Goal: Task Accomplishment & Management: Use online tool/utility

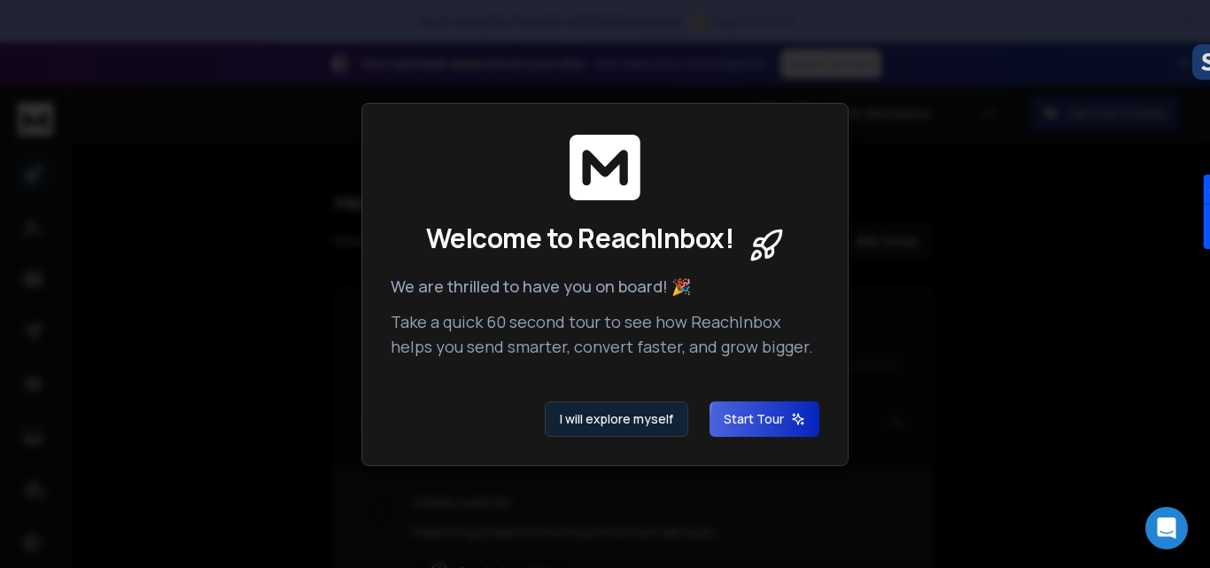
click at [639, 414] on button "I will explore myself" at bounding box center [616, 418] width 143 height 35
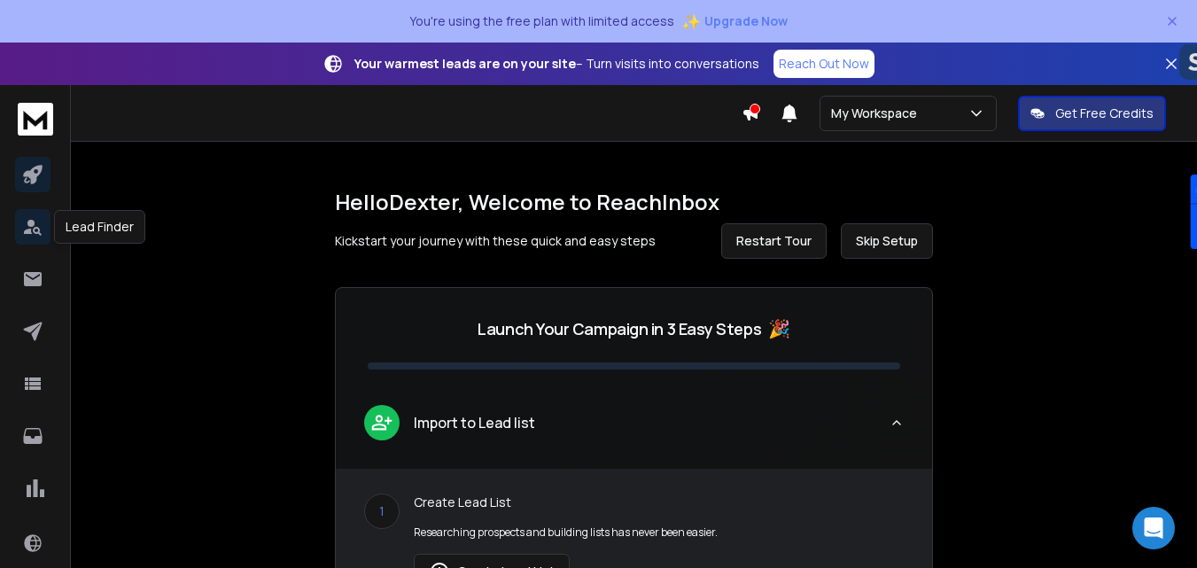
click at [39, 234] on icon at bounding box center [33, 231] width 18 height 9
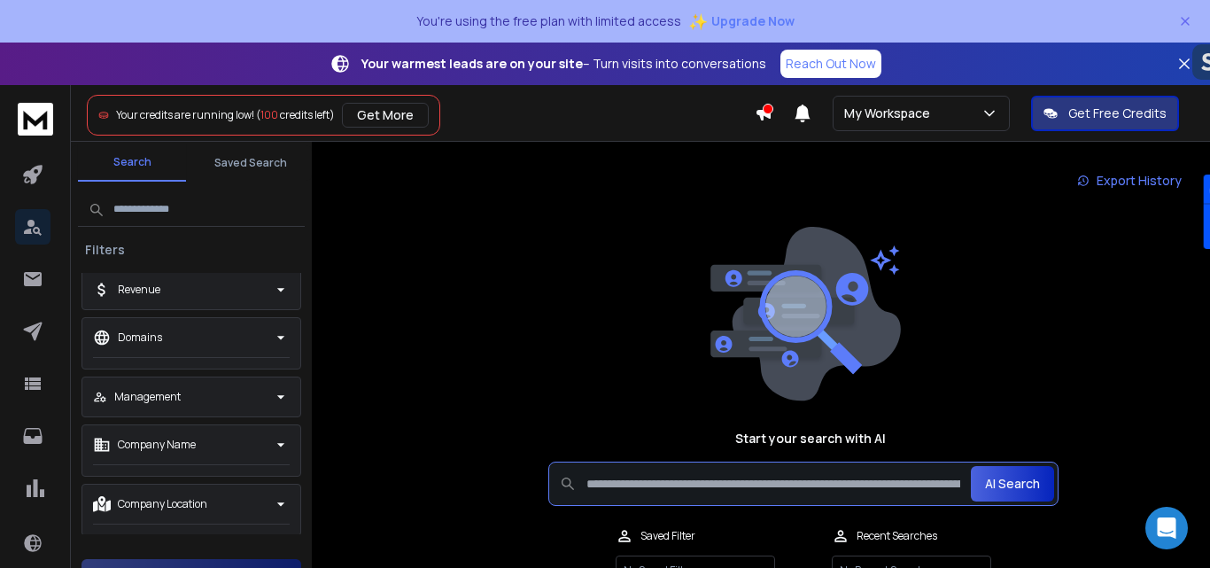
scroll to position [177, 0]
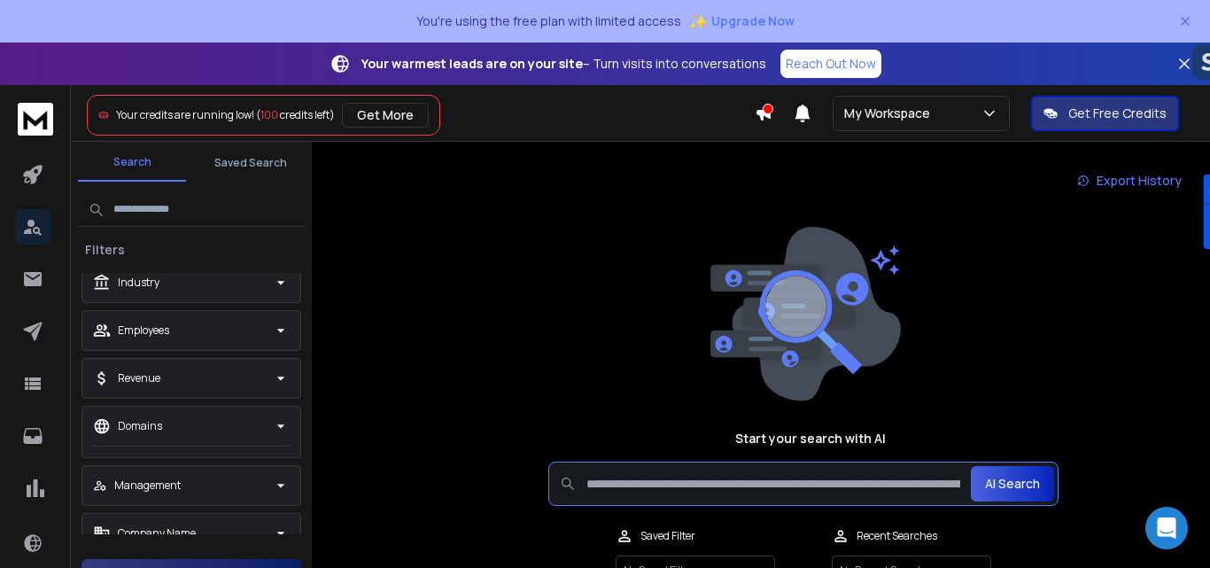
click at [1116, 116] on p "Get Free Credits" at bounding box center [1117, 114] width 98 height 18
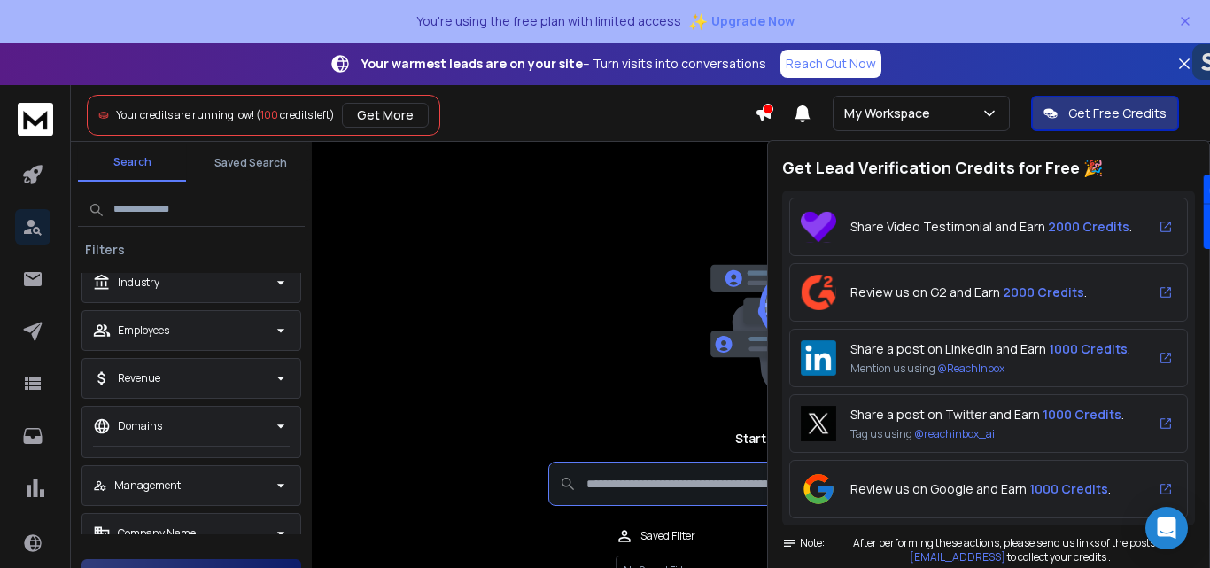
click at [1116, 116] on p "Get Free Credits" at bounding box center [1117, 114] width 98 height 18
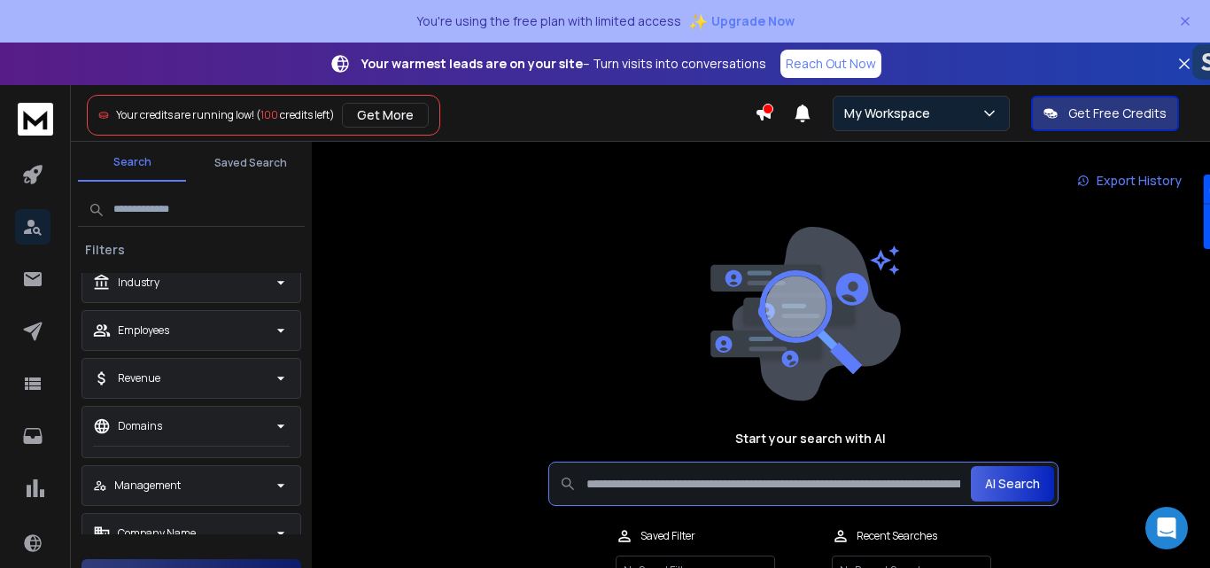
click at [907, 106] on p "My Workspace" at bounding box center [890, 114] width 93 height 18
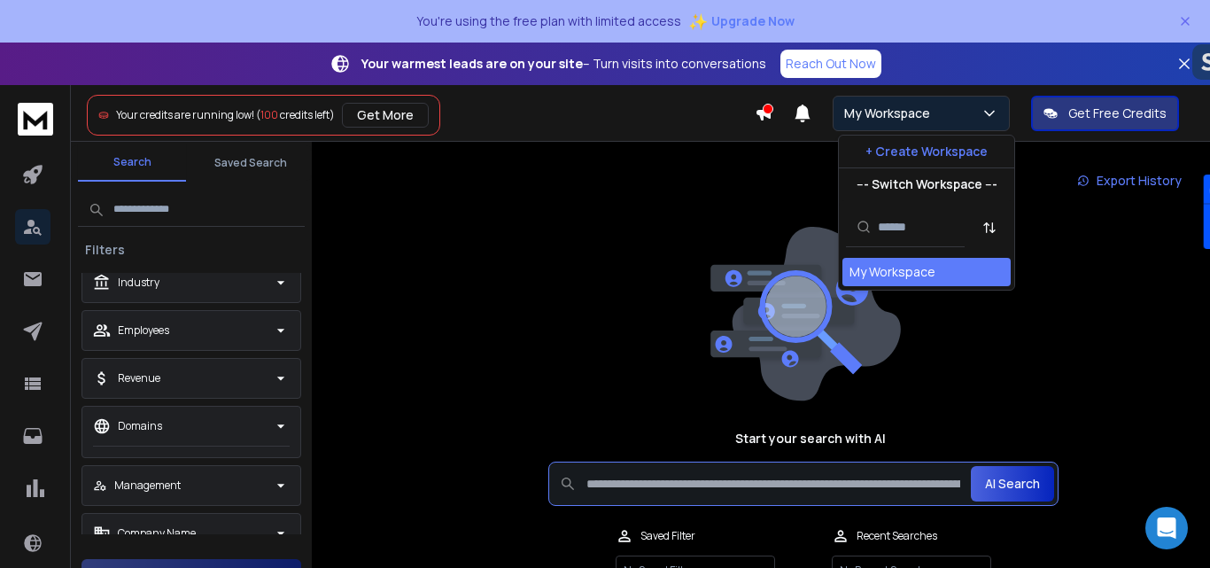
click at [907, 108] on p "My Workspace" at bounding box center [890, 114] width 93 height 18
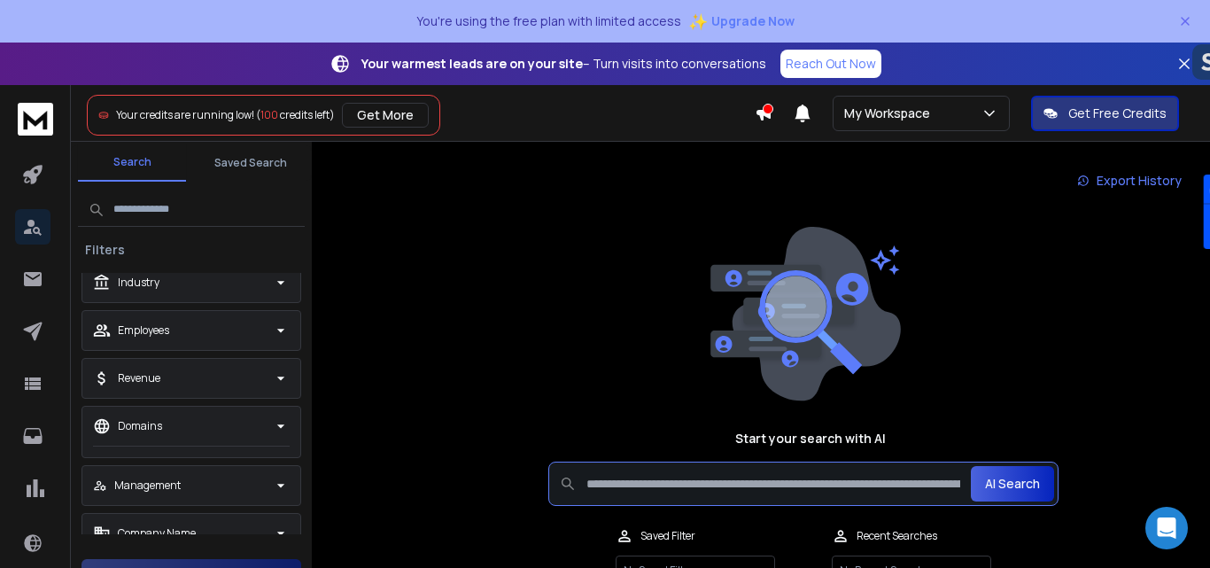
click at [271, 115] on span "100" at bounding box center [269, 114] width 18 height 15
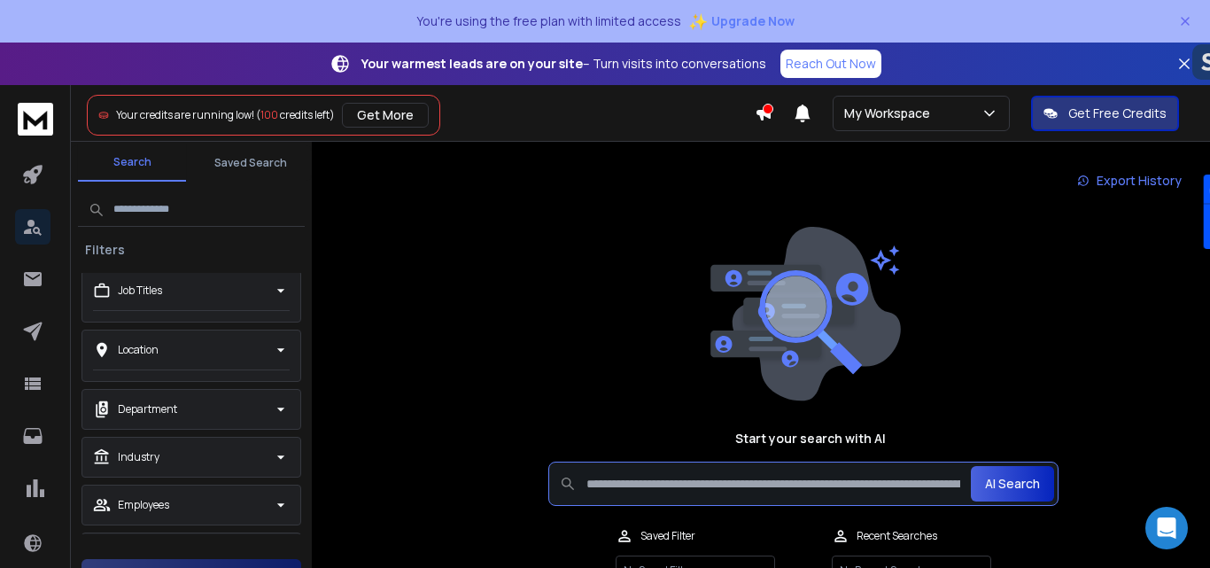
scroll to position [0, 0]
drag, startPoint x: 480, startPoint y: 174, endPoint x: 497, endPoint y: 171, distance: 17.2
click at [484, 174] on div "Export History Start your search with AI" at bounding box center [803, 305] width 926 height 284
click at [874, 109] on p "My Workspace" at bounding box center [890, 114] width 93 height 18
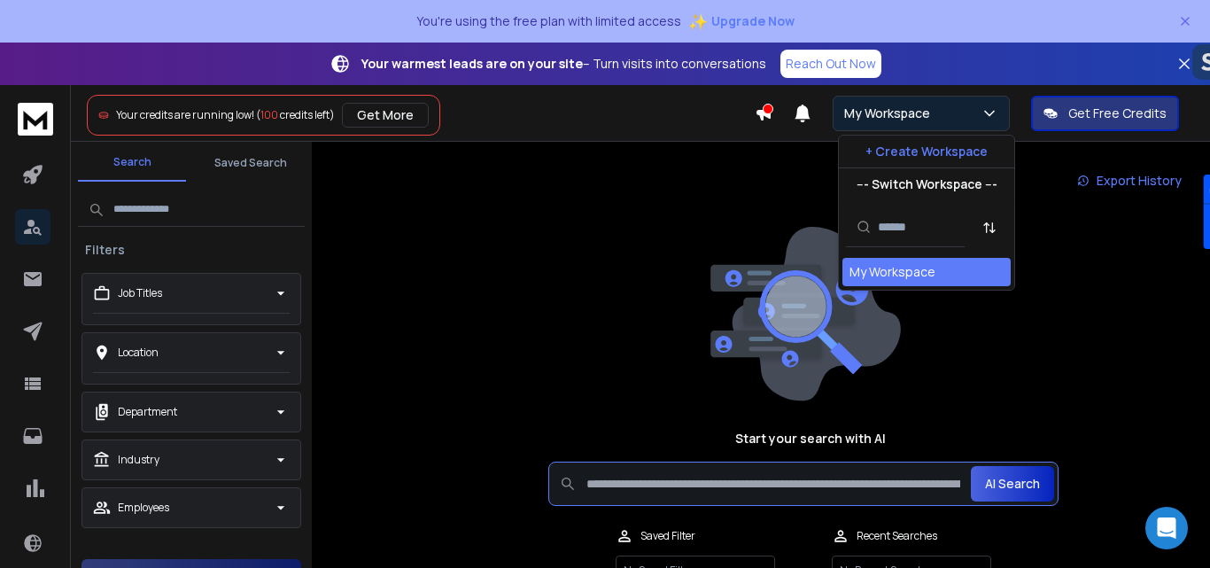
click at [878, 115] on p "My Workspace" at bounding box center [890, 114] width 93 height 18
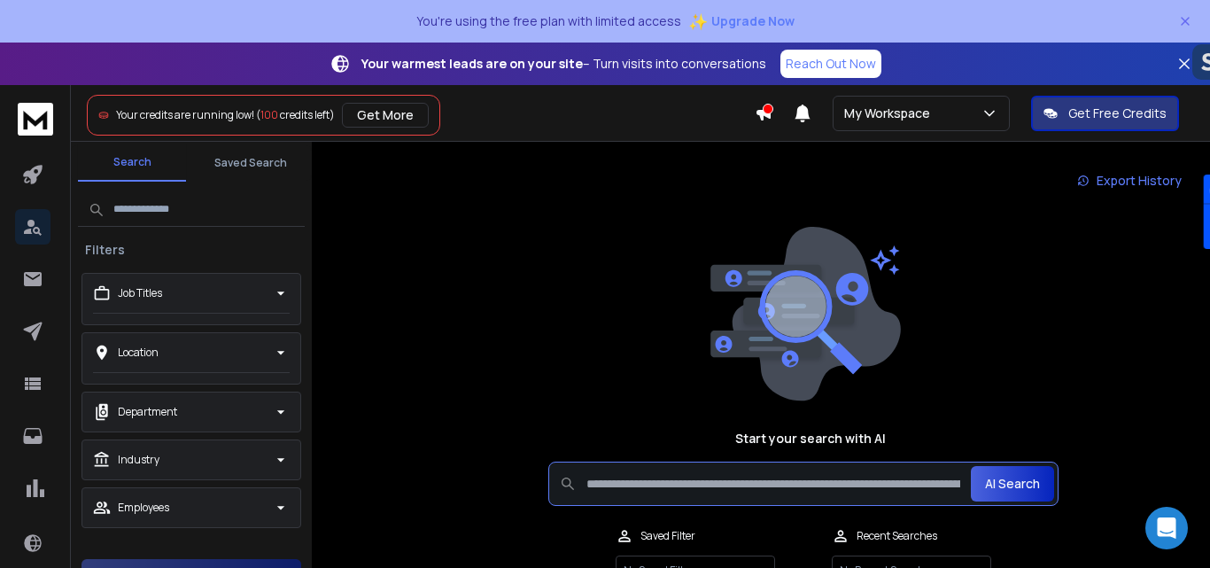
click at [780, 478] on textarea at bounding box center [773, 483] width 374 height 35
click at [143, 349] on p "Location" at bounding box center [138, 352] width 41 height 14
click at [145, 391] on input at bounding box center [191, 378] width 197 height 35
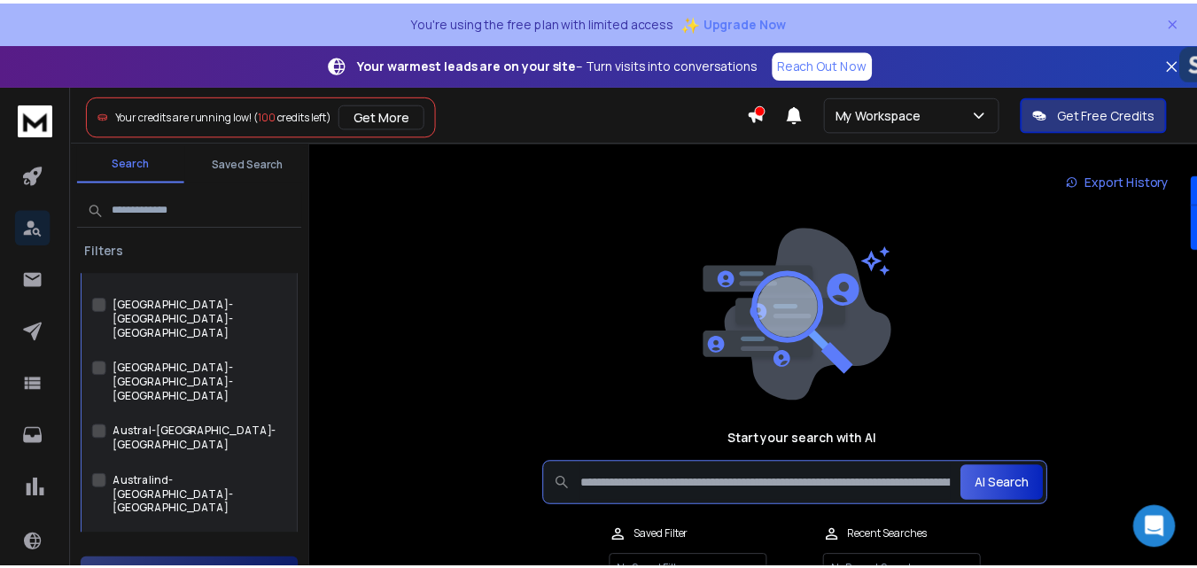
scroll to position [97, 0]
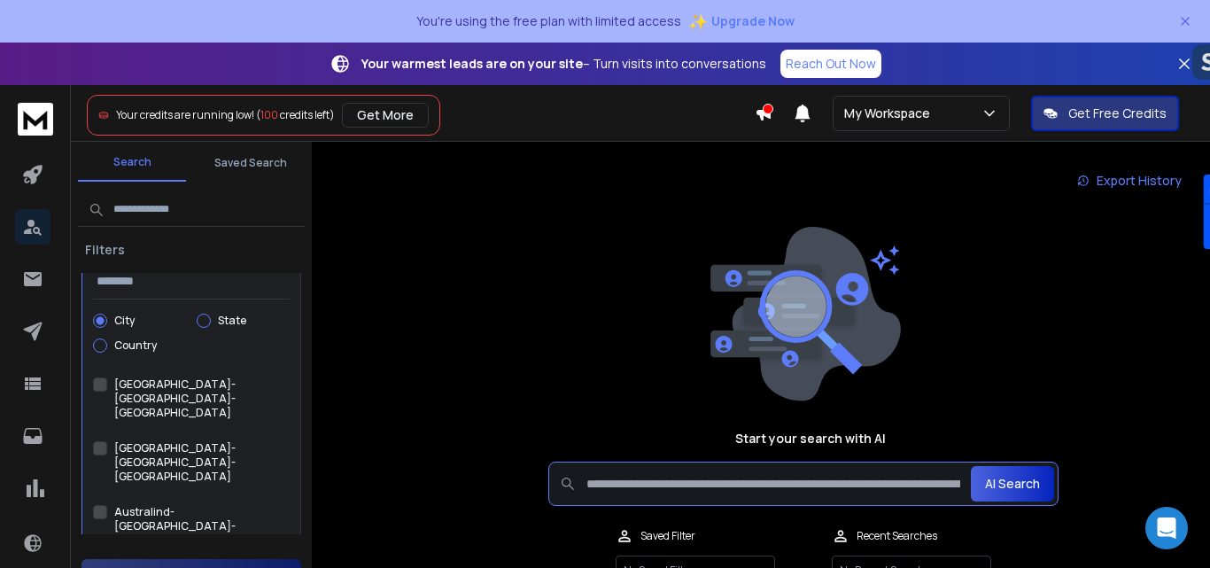
type input "********"
click at [136, 349] on label "Country" at bounding box center [135, 345] width 43 height 14
click at [107, 349] on button "Country" at bounding box center [100, 345] width 14 height 14
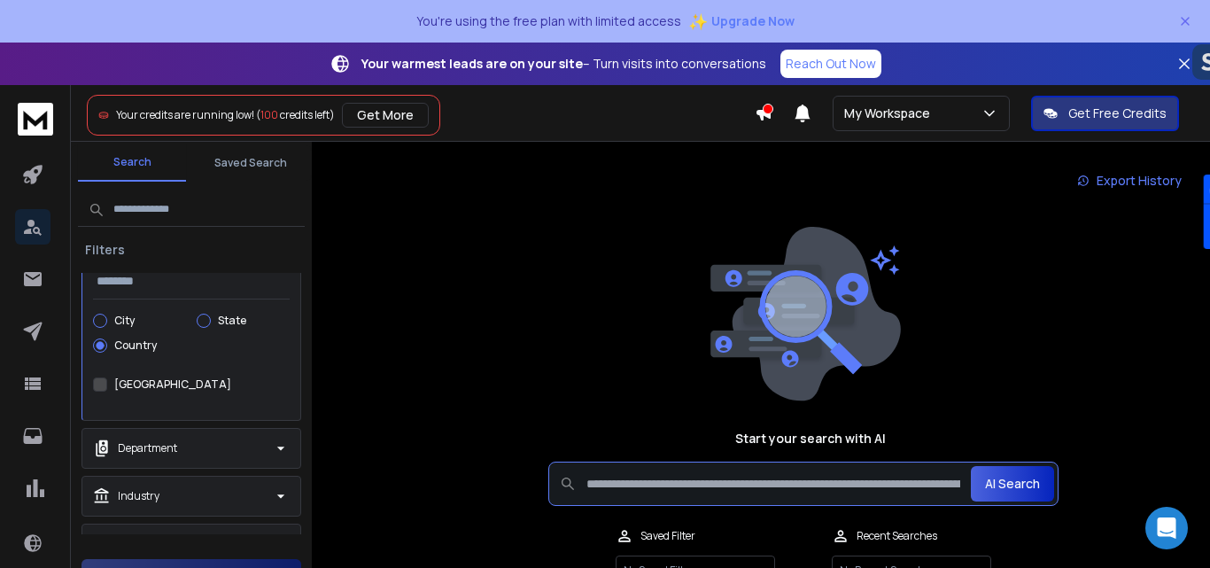
click at [177, 388] on div "[GEOGRAPHIC_DATA]" at bounding box center [191, 384] width 197 height 14
click at [102, 383] on button "[GEOGRAPHIC_DATA]" at bounding box center [100, 384] width 14 height 14
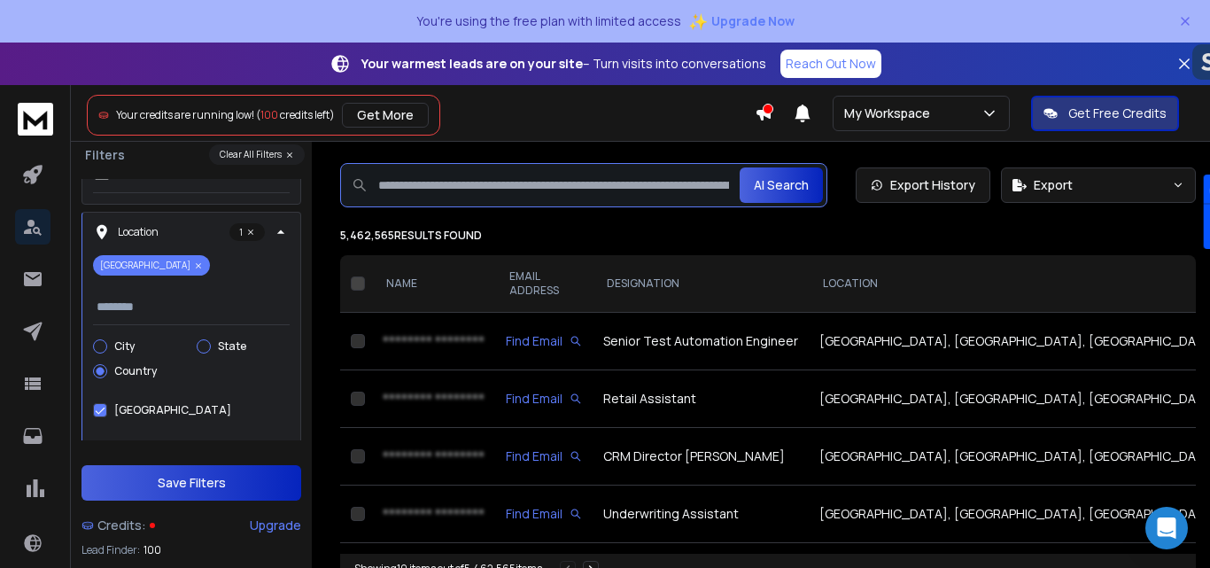
scroll to position [0, 0]
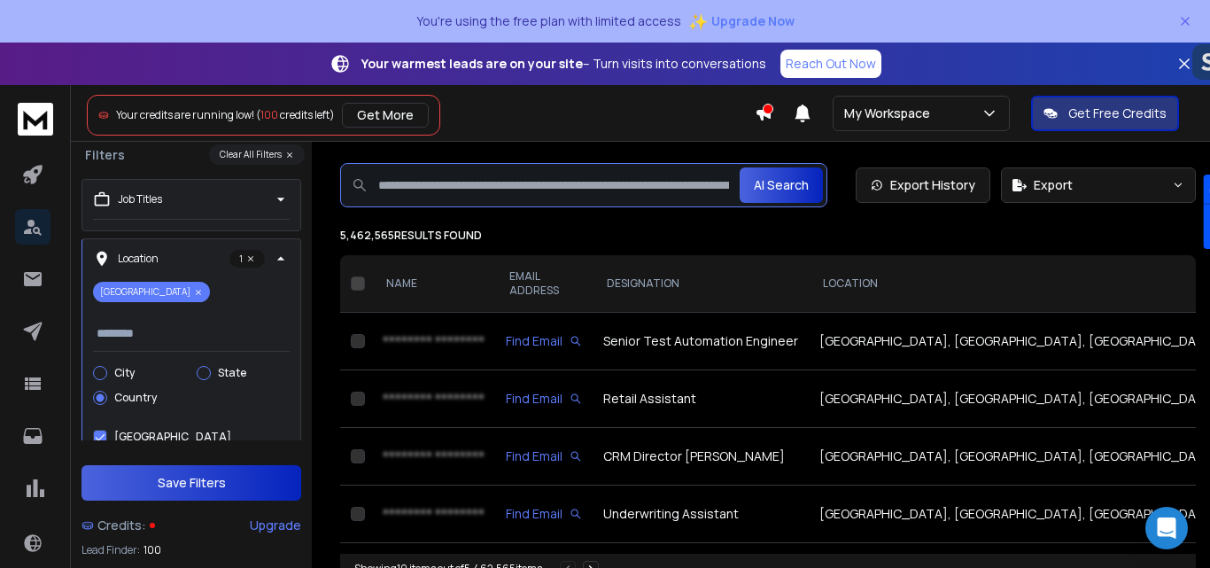
click at [205, 193] on div "Job Titles" at bounding box center [191, 199] width 197 height 18
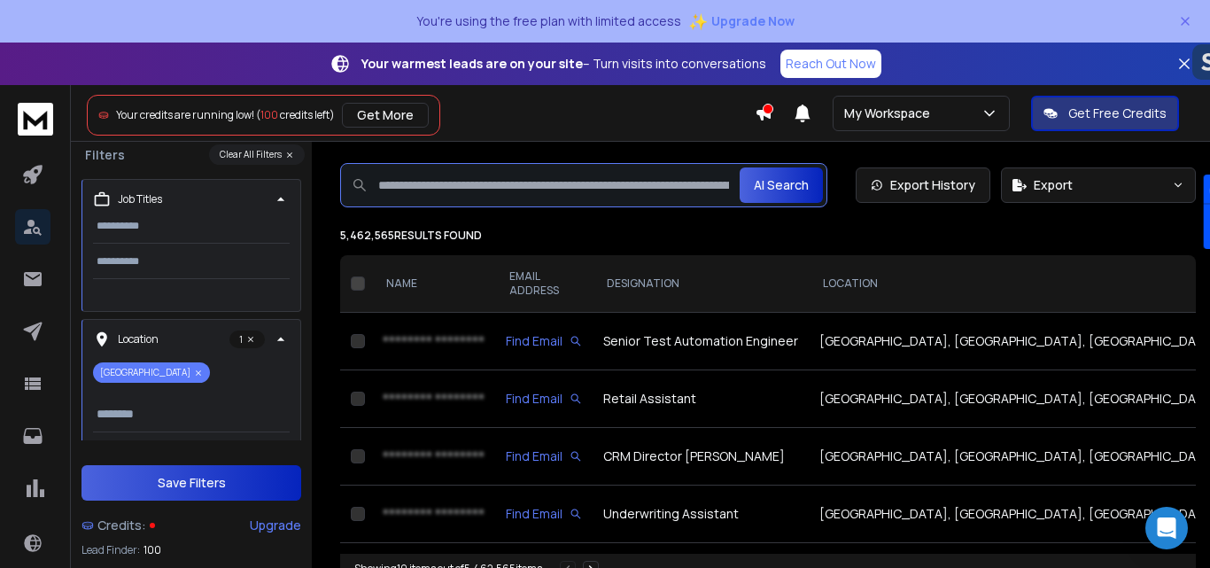
click at [157, 228] on input at bounding box center [191, 225] width 197 height 35
type input "**********"
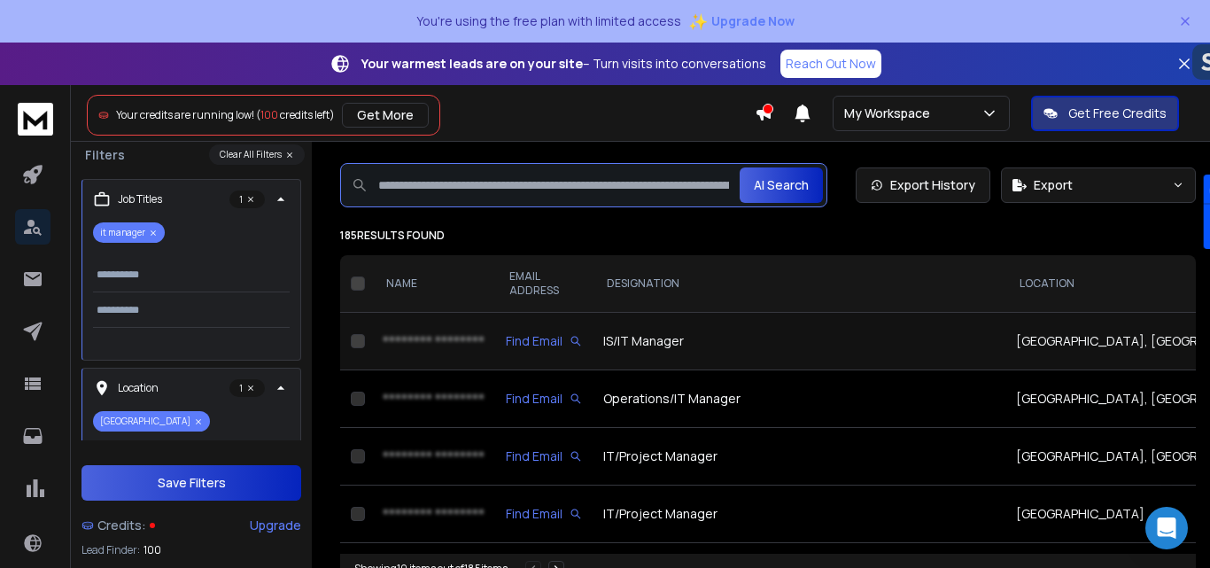
click at [771, 352] on td "IS/IT Manager" at bounding box center [799, 342] width 413 height 58
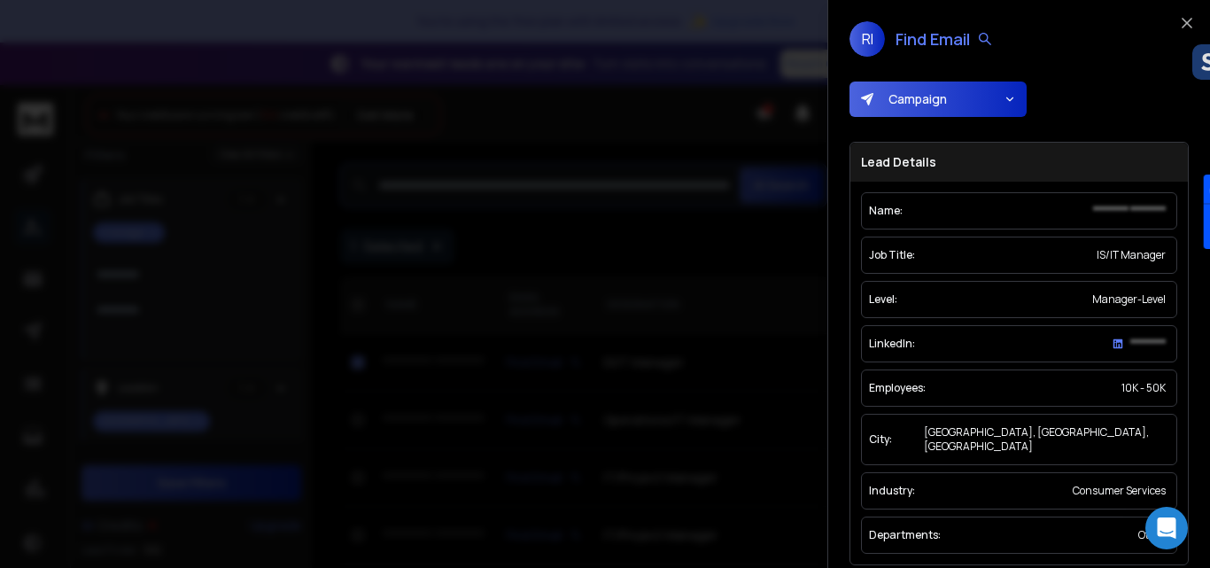
click at [1112, 344] on icon at bounding box center [1117, 343] width 11 height 11
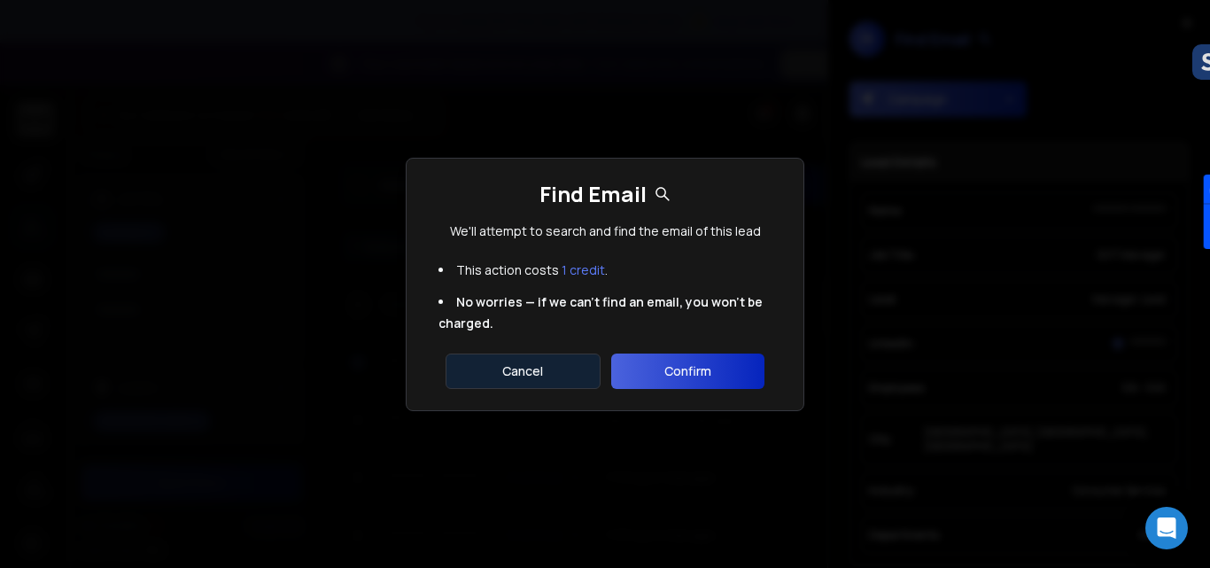
click at [577, 379] on button "Cancel" at bounding box center [522, 370] width 155 height 35
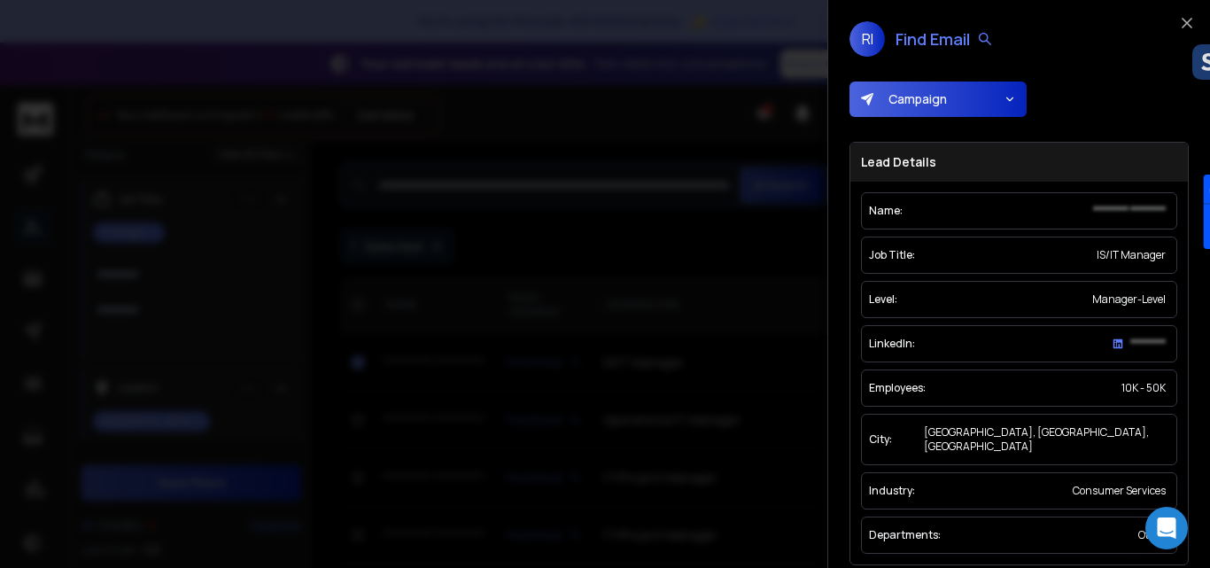
click at [1112, 342] on icon at bounding box center [1117, 343] width 11 height 11
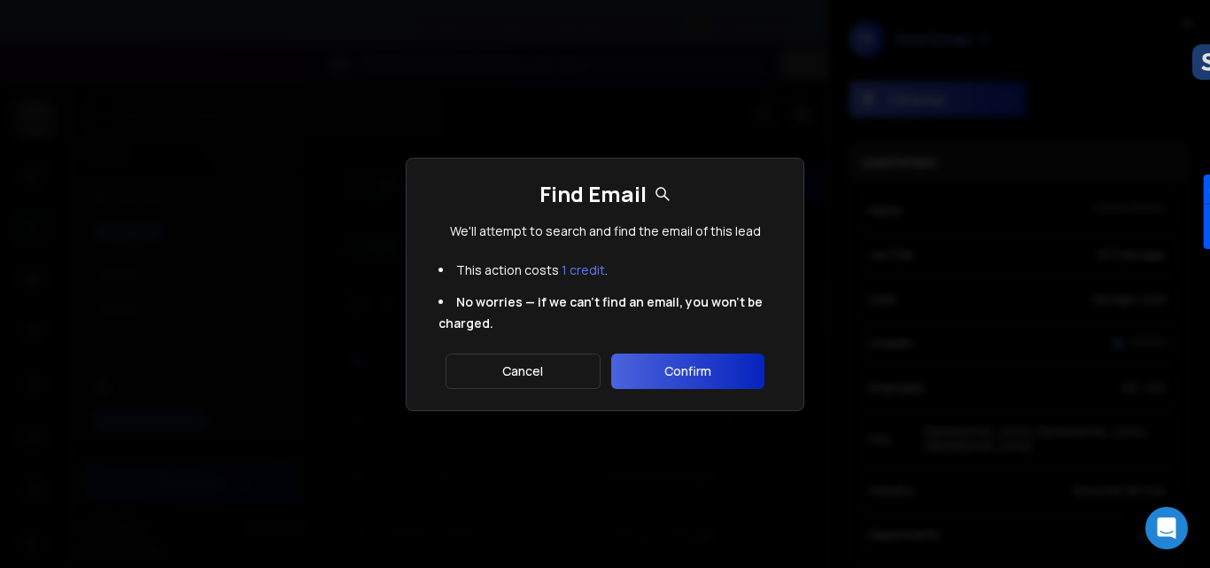
click at [641, 383] on button "Confirm" at bounding box center [687, 370] width 153 height 35
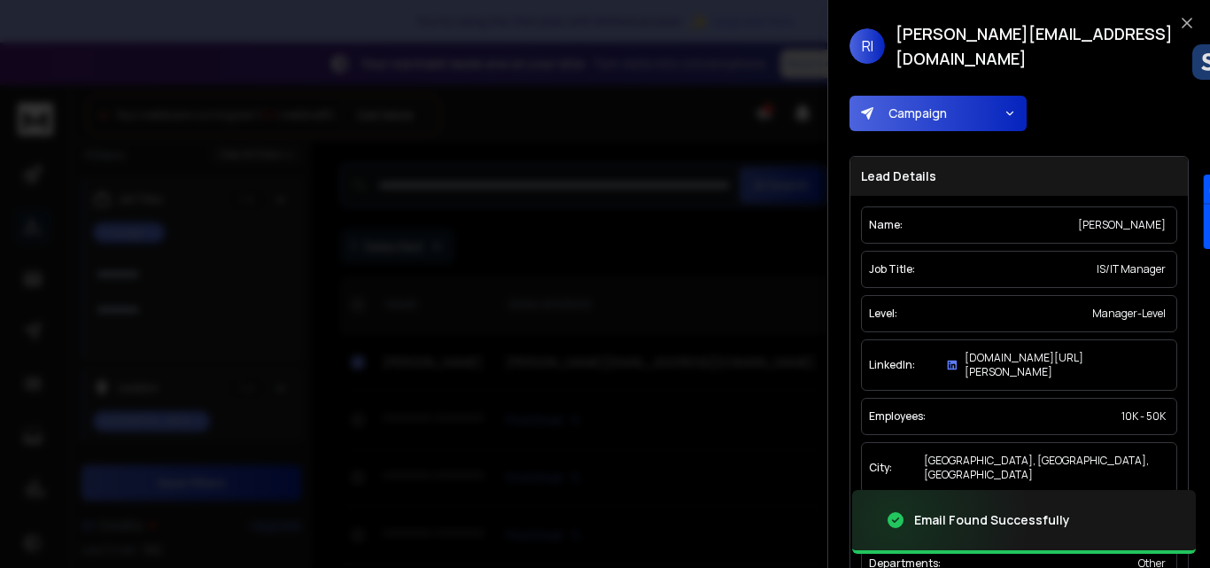
click at [957, 360] on icon at bounding box center [953, 365] width 10 height 10
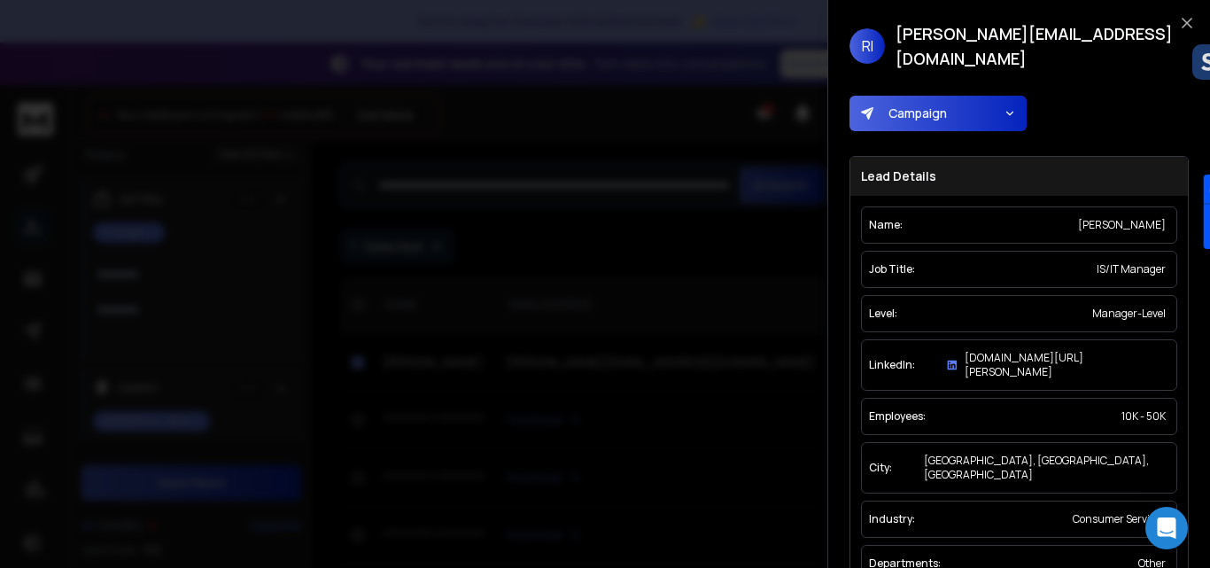
click at [957, 360] on icon at bounding box center [953, 365] width 10 height 10
copy span "[DOMAIN_NAME][URL][PERSON_NAME]"
drag, startPoint x: 971, startPoint y: 344, endPoint x: 1160, endPoint y: 342, distance: 189.5
click at [1160, 347] on div "[DOMAIN_NAME][URL][PERSON_NAME]" at bounding box center [1056, 364] width 226 height 35
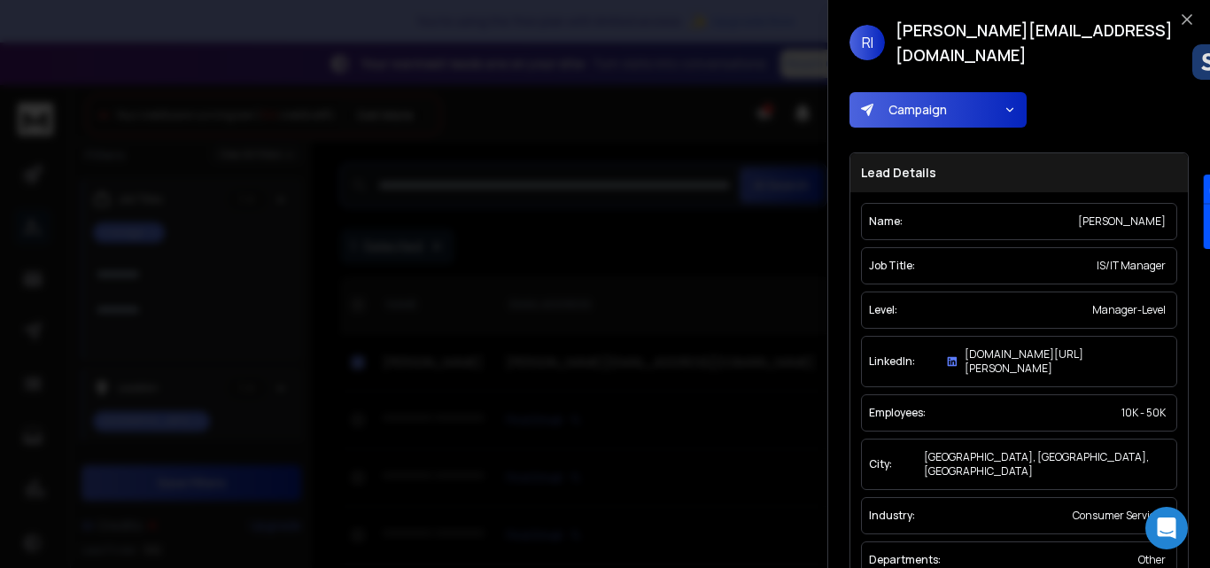
scroll to position [4, 0]
click at [1001, 91] on button "Campaign" at bounding box center [937, 108] width 177 height 35
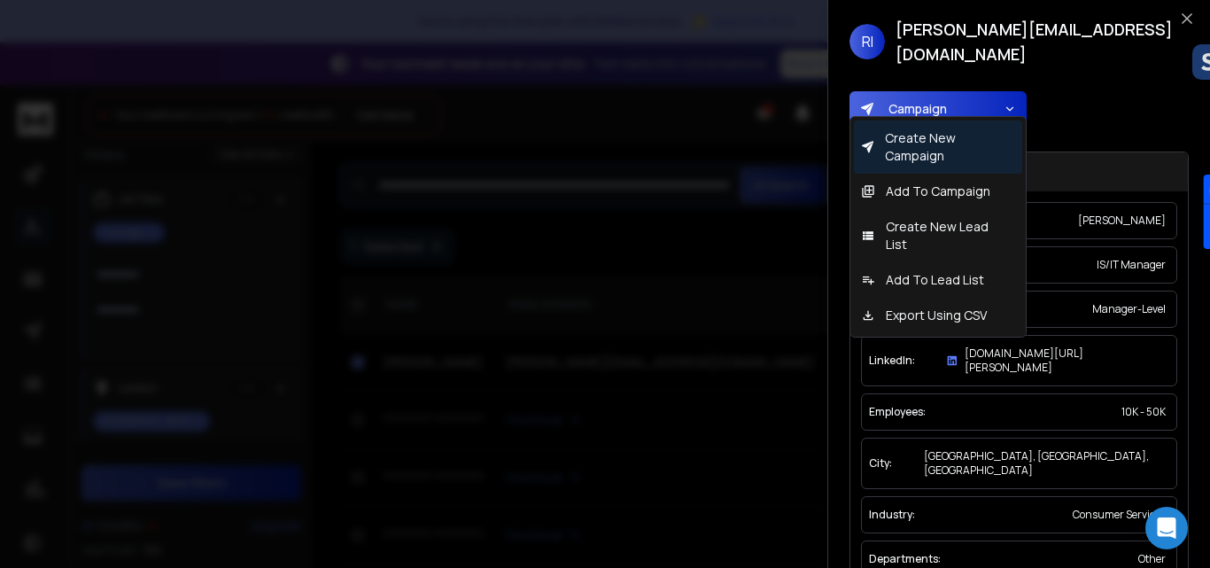
click at [1063, 96] on div "Campaign" at bounding box center [1018, 108] width 339 height 35
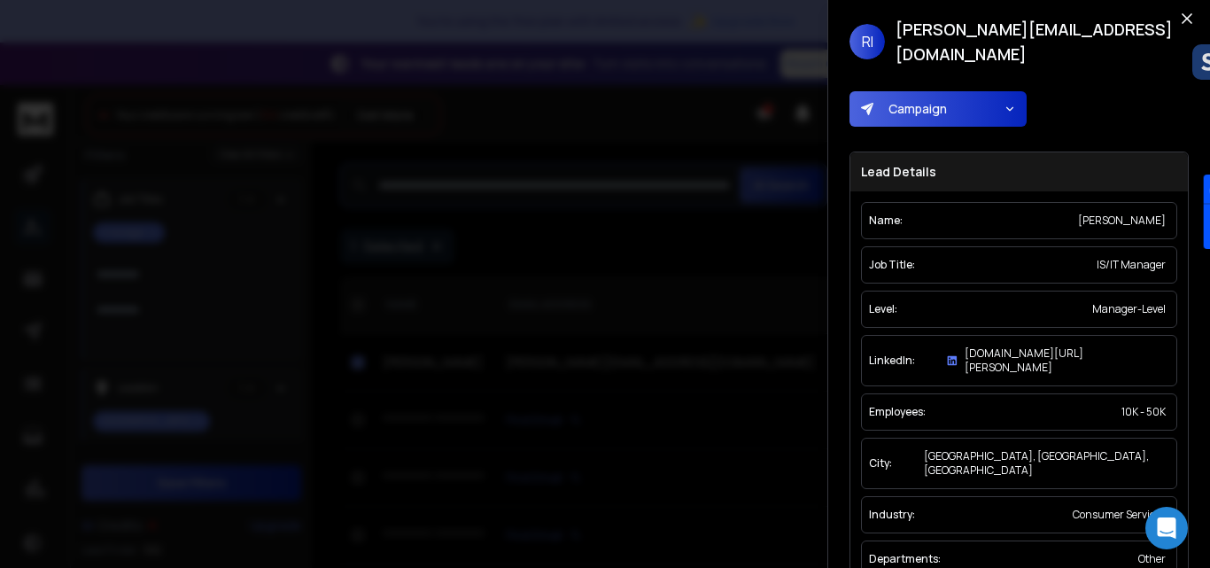
click at [1185, 23] on icon "button" at bounding box center [1186, 18] width 9 height 9
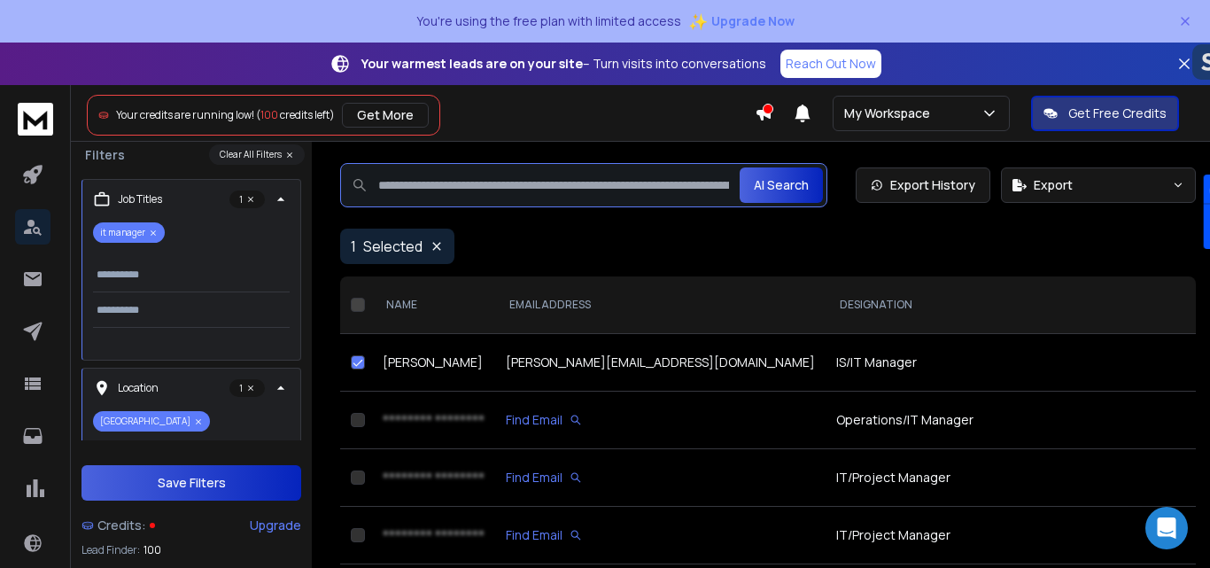
scroll to position [266, 0]
